Goal: Task Accomplishment & Management: Use online tool/utility

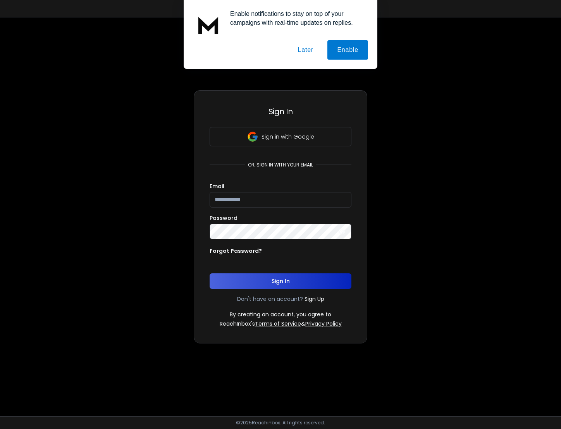
click at [253, 201] on input "email" at bounding box center [280, 199] width 142 height 15
click at [303, 50] on button "Later" at bounding box center [305, 49] width 35 height 19
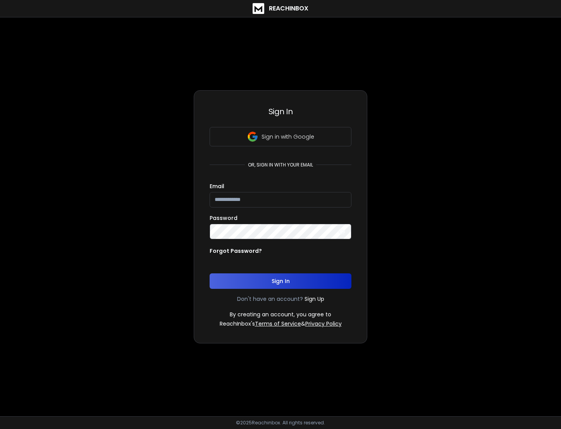
click at [256, 201] on input "email" at bounding box center [280, 199] width 142 height 15
click at [460, 265] on div "Welcome to ReachInbox 10x your leads, meetings and deals. Sign In Sign in with …" at bounding box center [280, 217] width 561 height 368
click at [258, 200] on input "email" at bounding box center [280, 199] width 142 height 15
type input "**********"
click at [489, 130] on div "**********" at bounding box center [280, 217] width 561 height 368
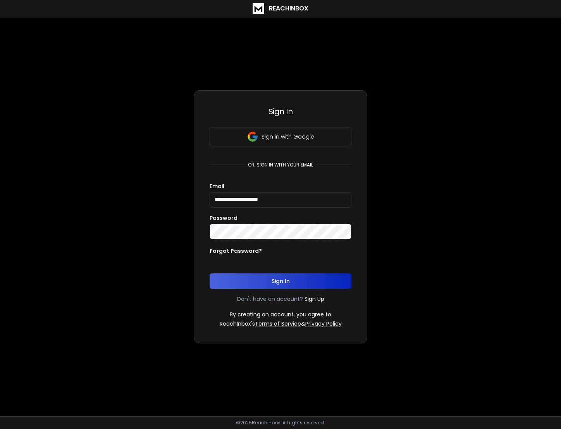
click at [343, 232] on icon at bounding box center [341, 232] width 7 height 5
click at [280, 281] on button "Sign In" at bounding box center [280, 280] width 142 height 15
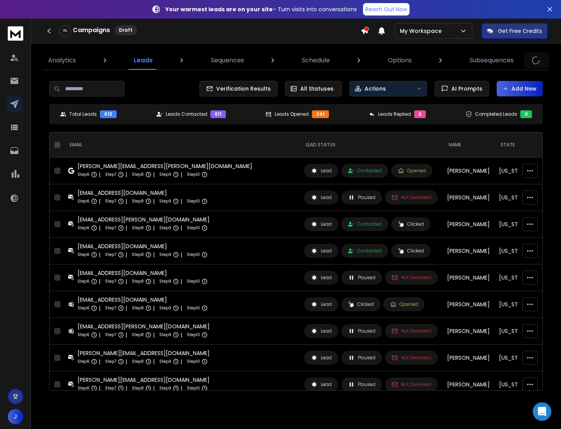
click at [377, 88] on p "Actions" at bounding box center [374, 89] width 21 height 8
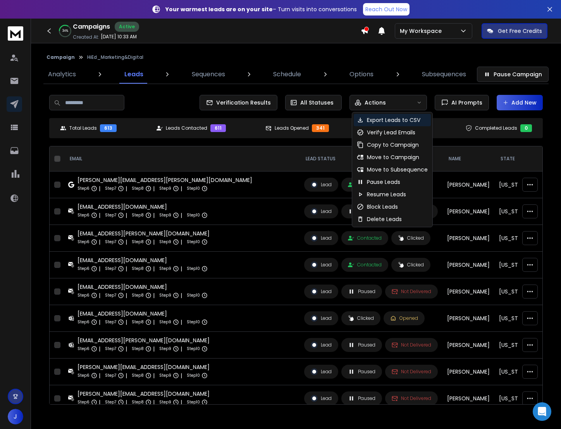
click at [376, 105] on p "Actions" at bounding box center [374, 103] width 21 height 8
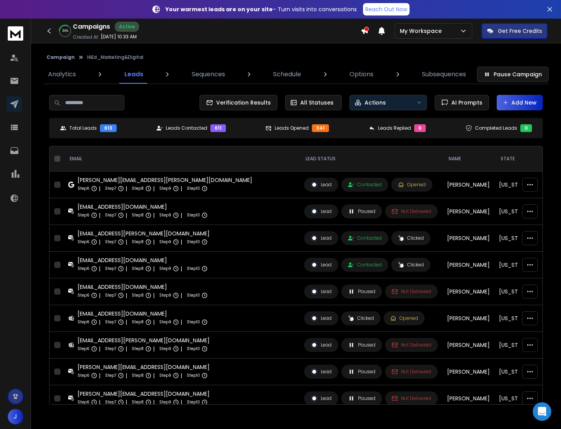
click at [376, 103] on p "Actions" at bounding box center [374, 103] width 21 height 8
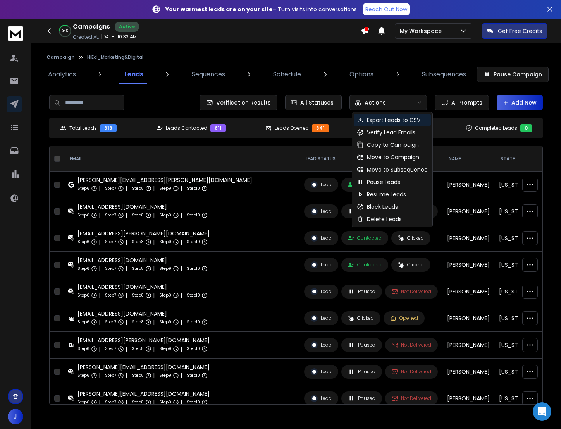
click at [382, 120] on p "Export Leads to CSV" at bounding box center [393, 120] width 53 height 8
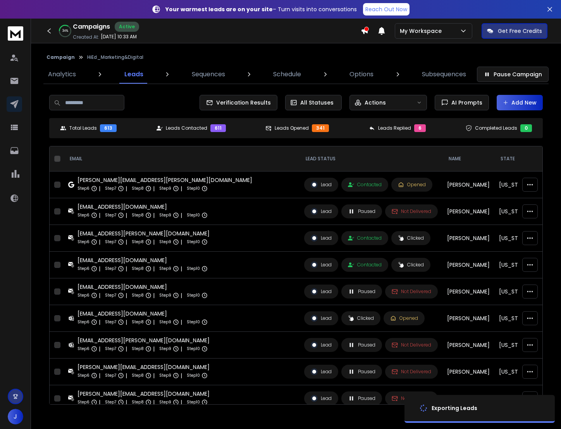
click at [550, 8] on icon at bounding box center [549, 9] width 7 height 7
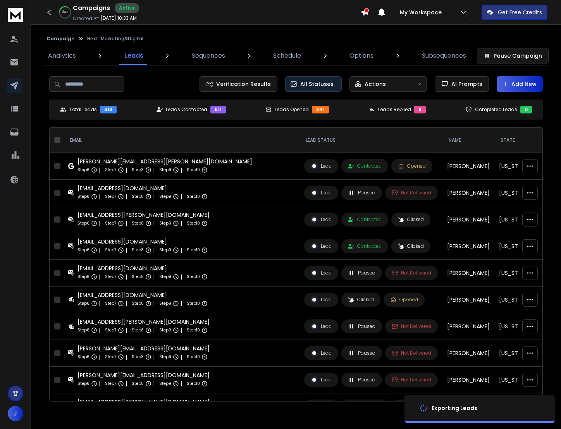
click at [321, 82] on p "All Statuses" at bounding box center [316, 84] width 33 height 8
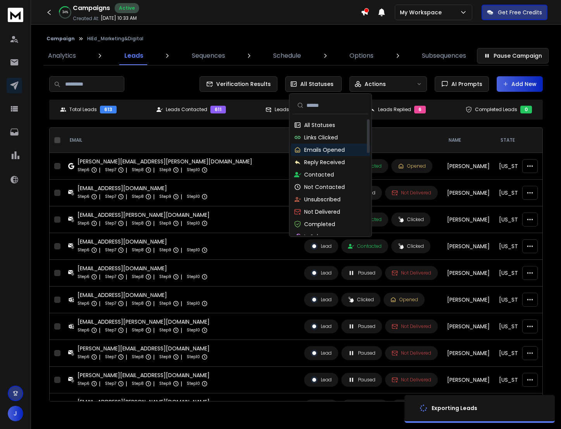
click at [326, 150] on p "Emails Opened" at bounding box center [324, 150] width 41 height 8
